Goal: Task Accomplishment & Management: Manage account settings

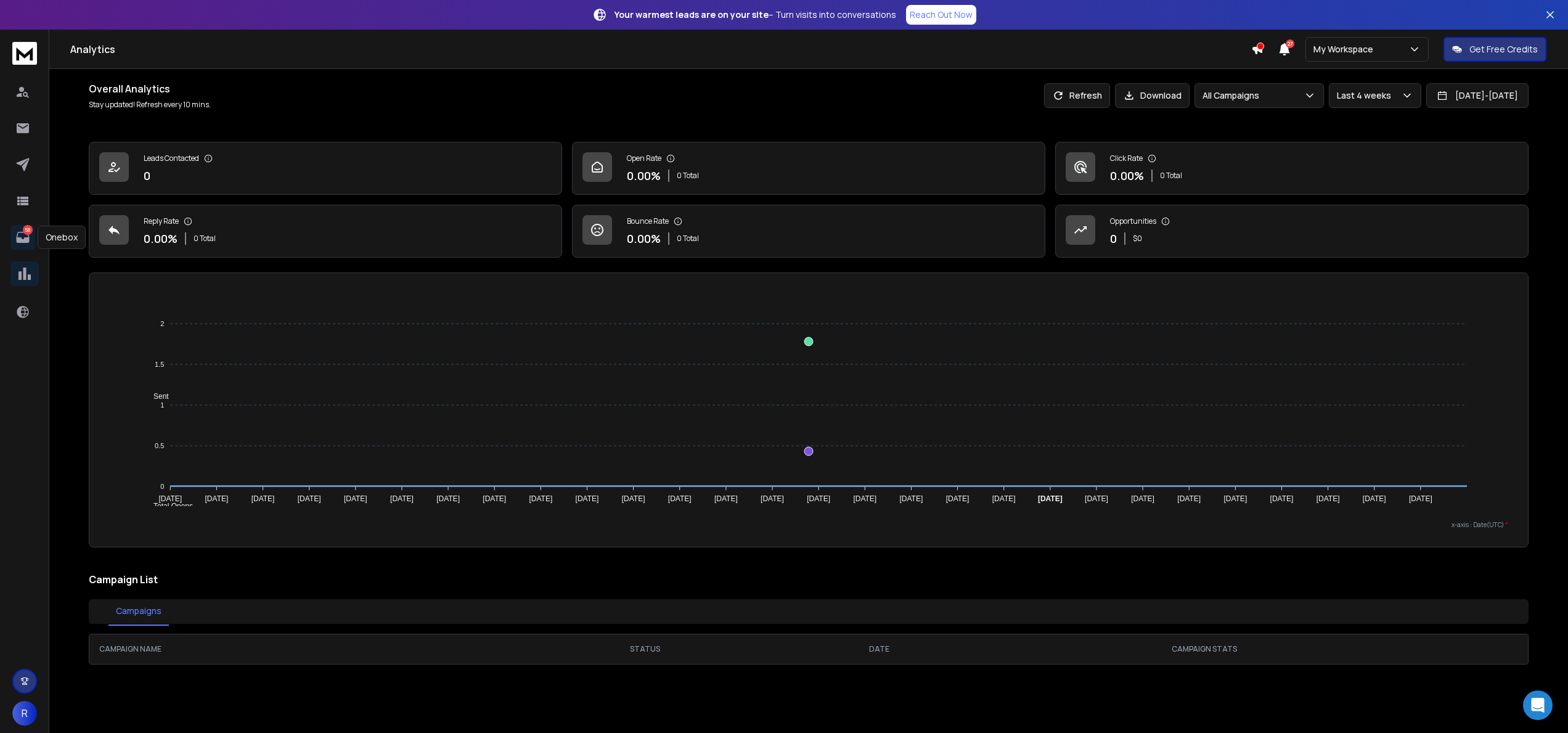
click at [24, 241] on icon at bounding box center [22, 237] width 13 height 11
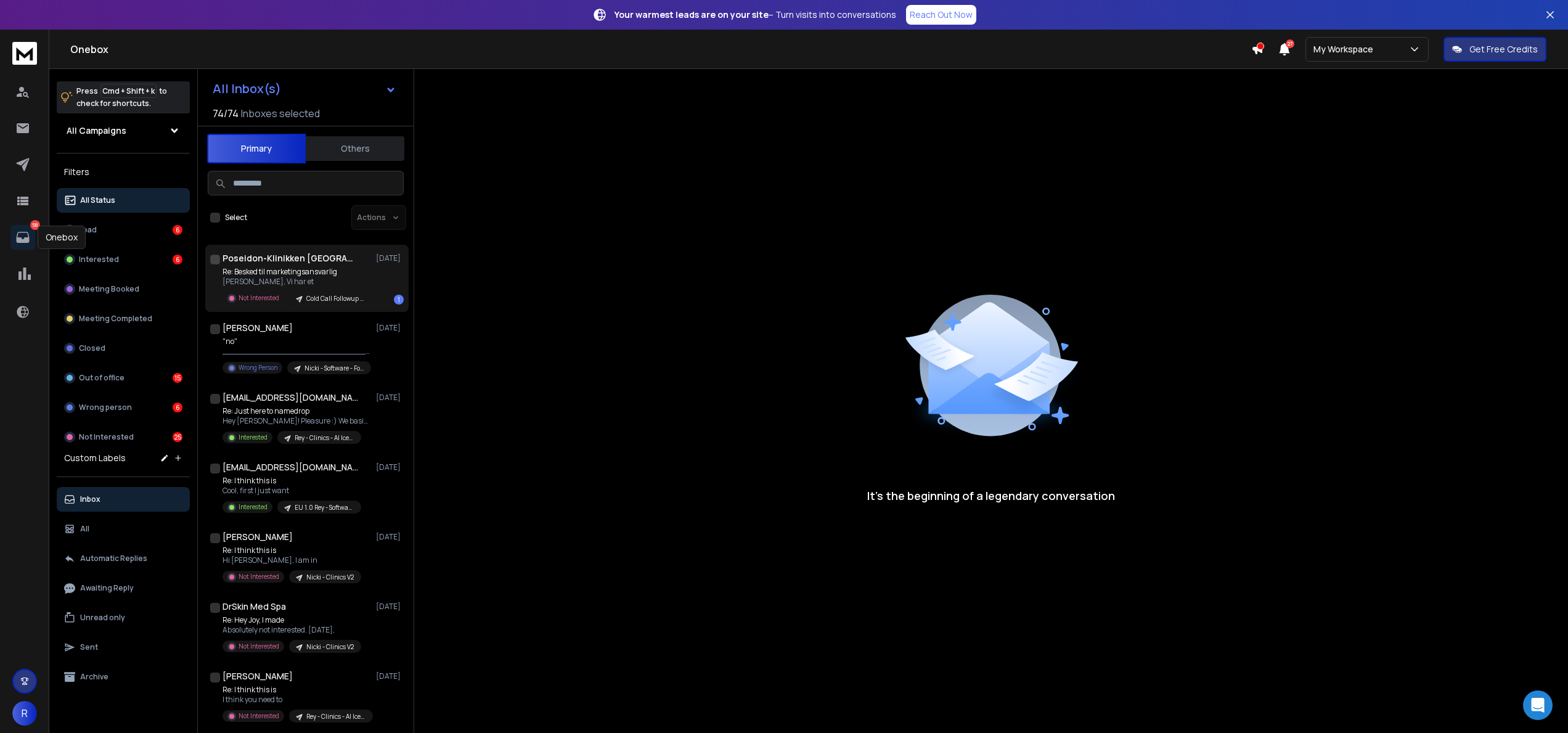
click at [312, 278] on p "[PERSON_NAME], Vi har et" at bounding box center [296, 281] width 148 height 10
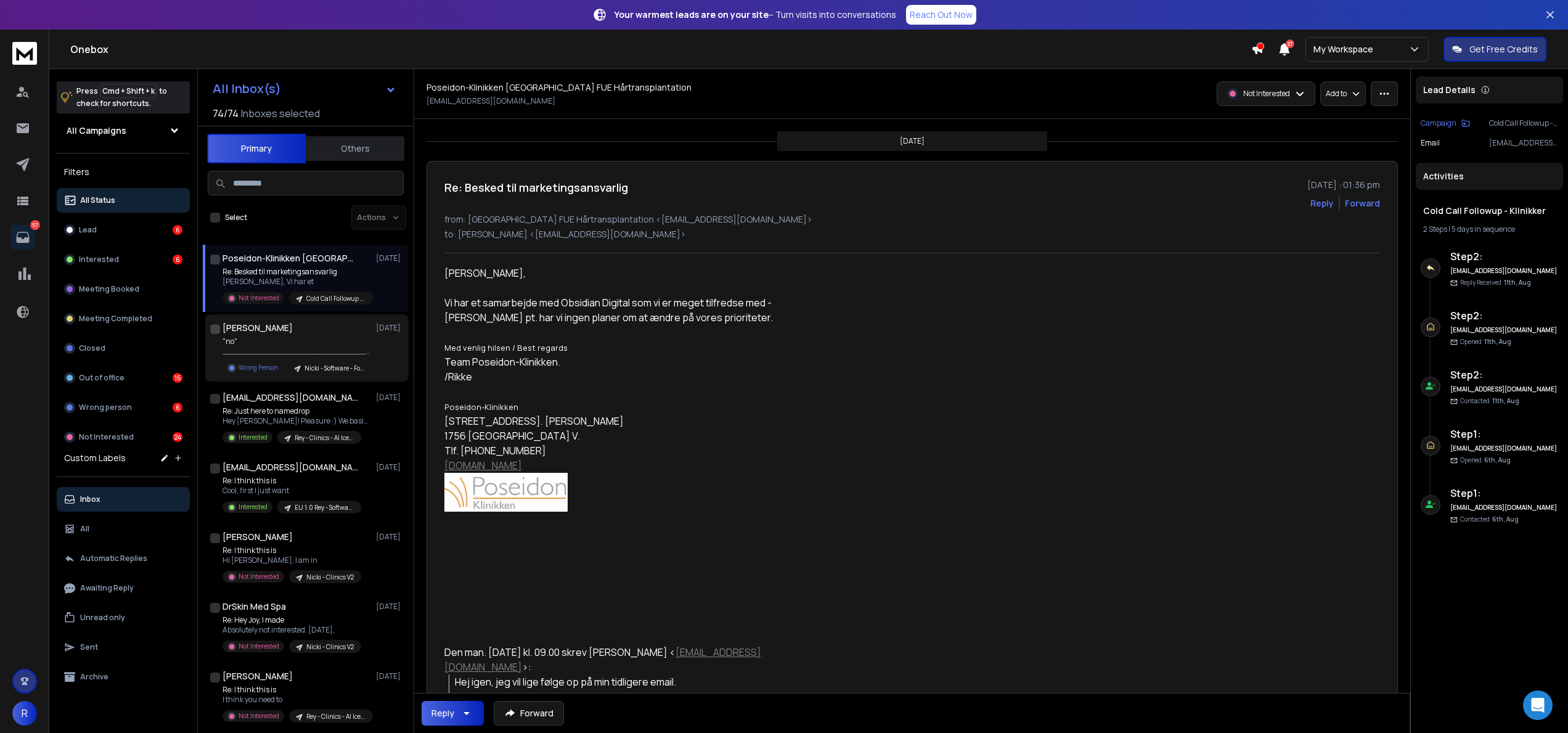
click at [313, 332] on div "[PERSON_NAME] [DATE]" at bounding box center [313, 328] width 181 height 12
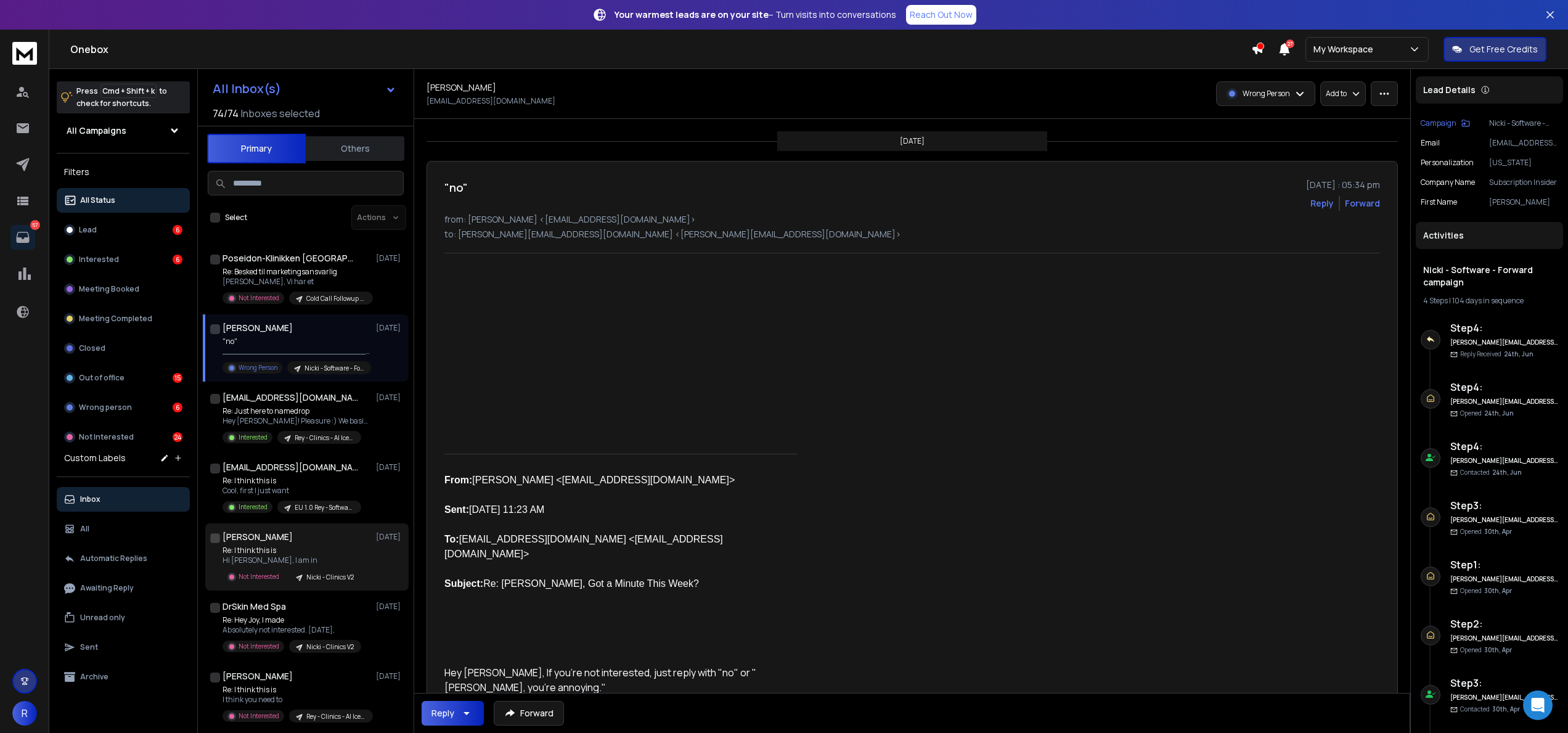
click at [337, 534] on div "[PERSON_NAME] [DATE]" at bounding box center [313, 537] width 181 height 12
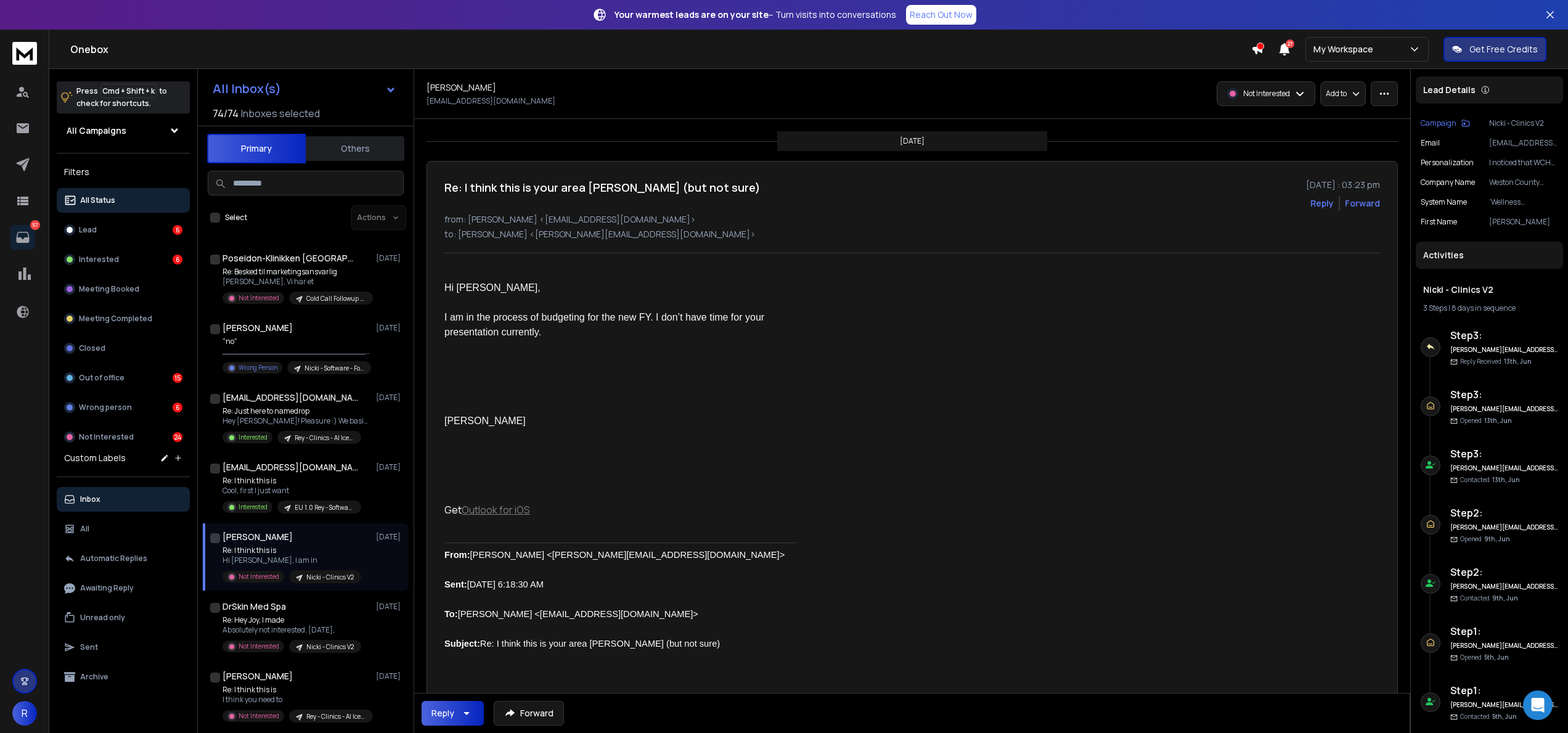
click at [354, 166] on div at bounding box center [305, 181] width 206 height 30
click at [354, 159] on button "Others" at bounding box center [354, 148] width 99 height 27
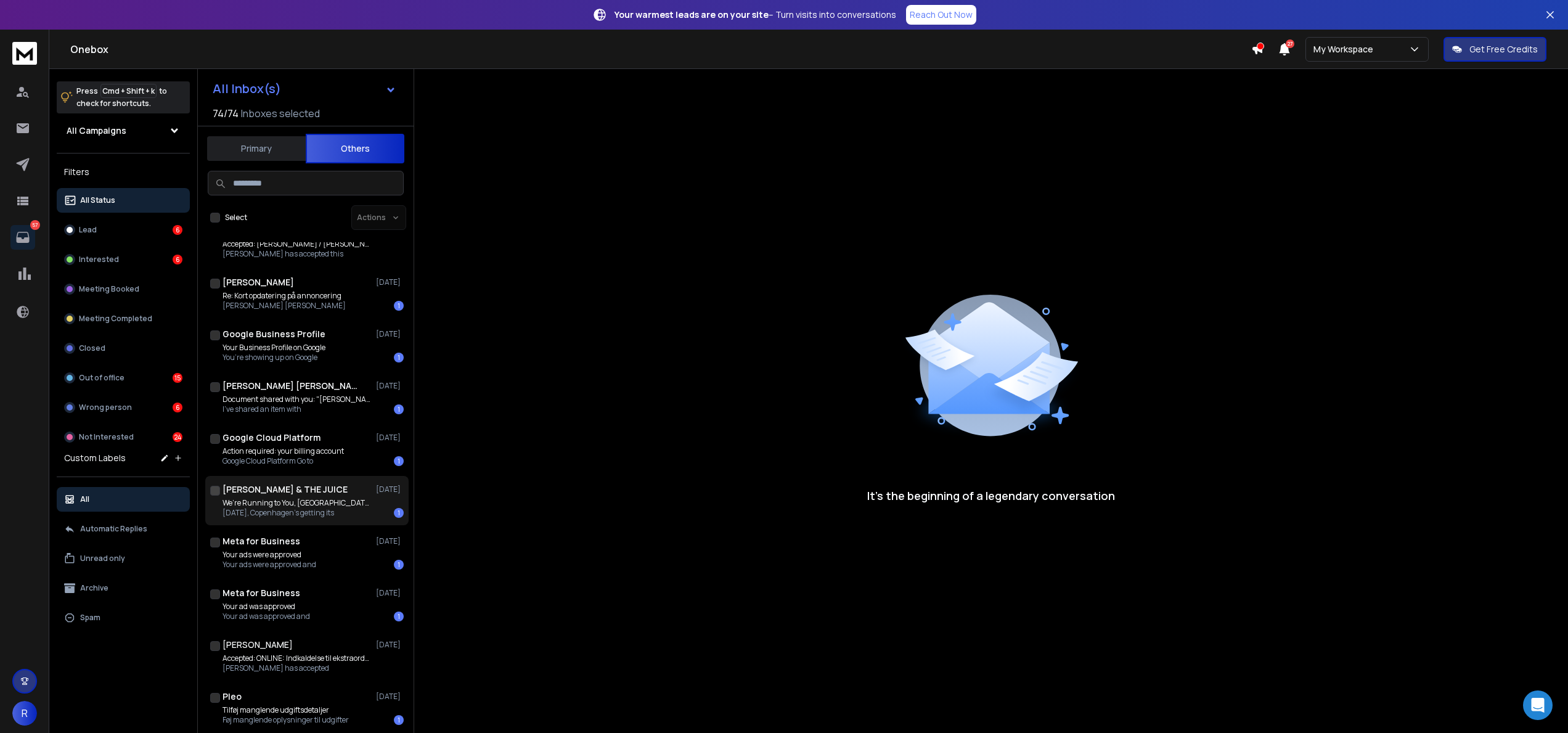
scroll to position [4779, 0]
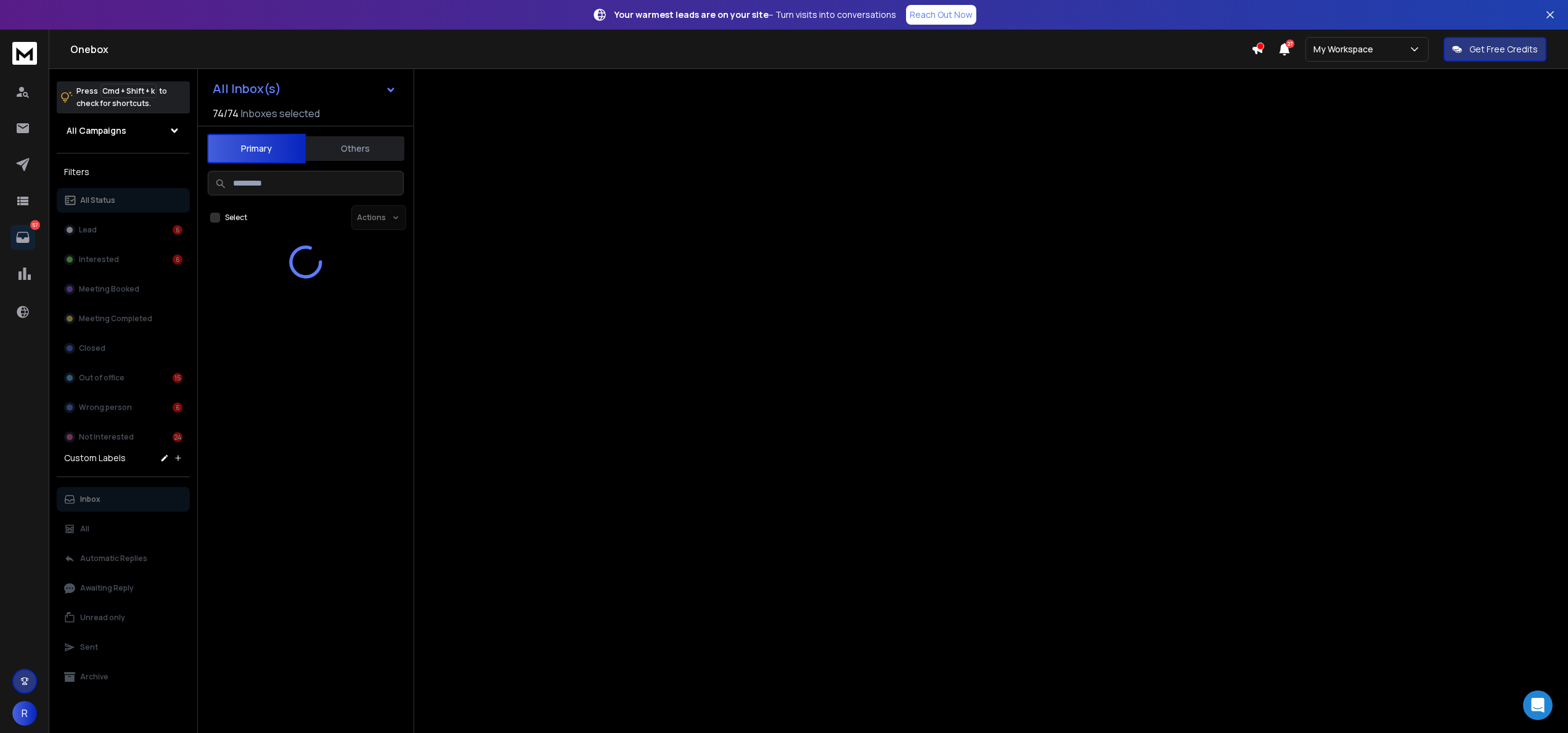
click at [263, 146] on button "Primary" at bounding box center [256, 149] width 99 height 30
